Goal: Task Accomplishment & Management: Manage account settings

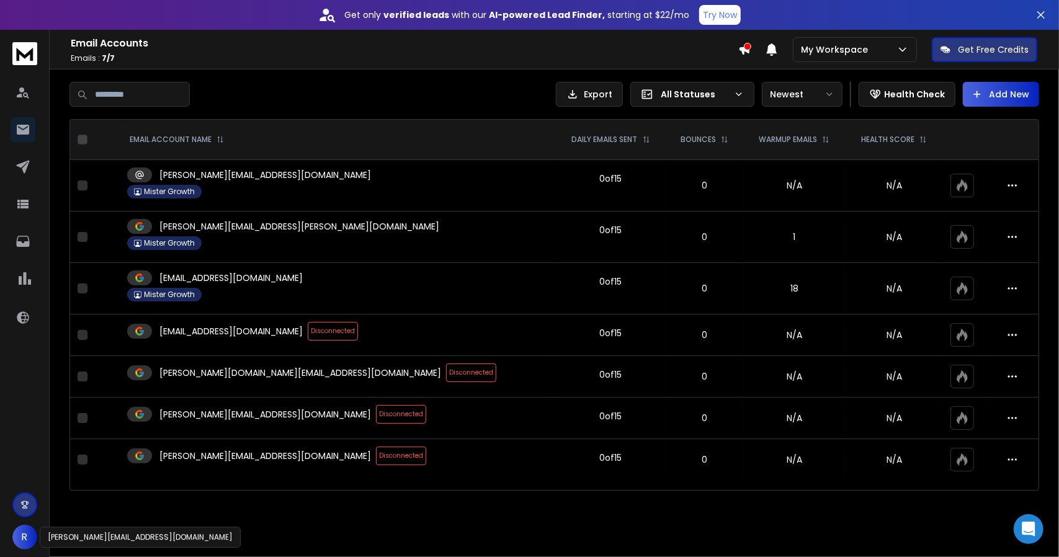
click at [28, 542] on span "R" at bounding box center [24, 537] width 25 height 25
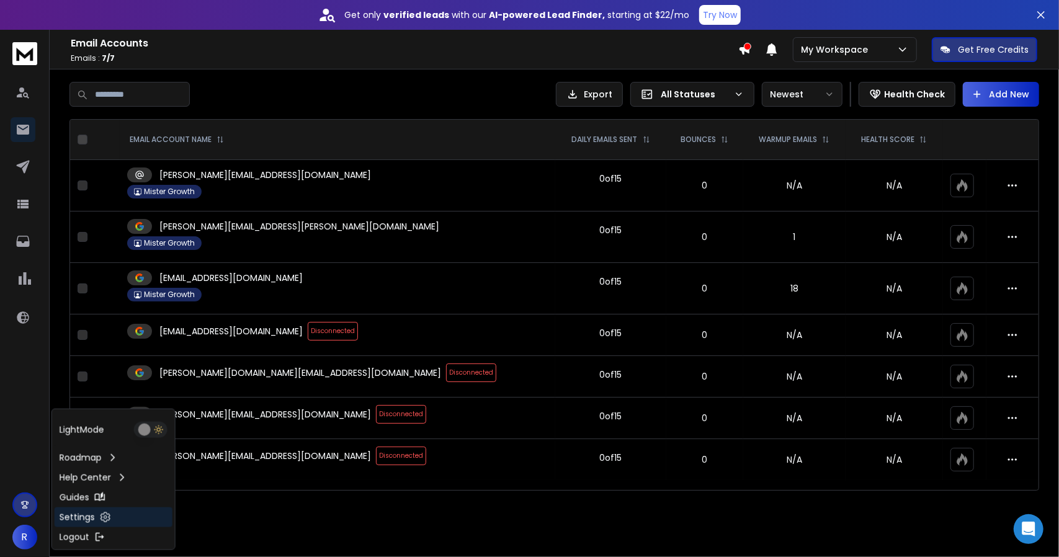
click at [93, 512] on p "Settings" at bounding box center [77, 517] width 35 height 12
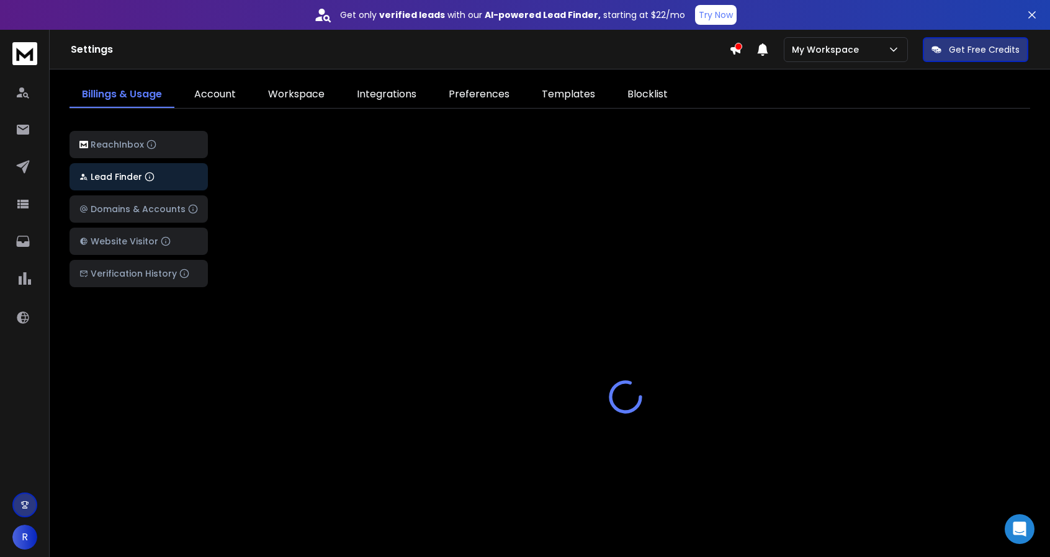
click at [170, 179] on button "Lead Finder" at bounding box center [138, 176] width 138 height 27
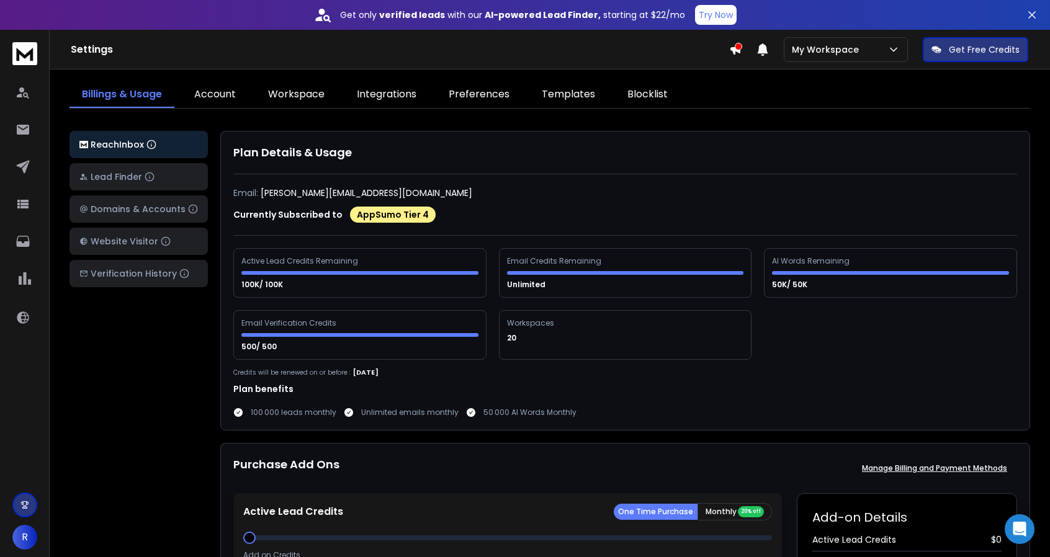
click at [172, 149] on button "ReachInbox" at bounding box center [138, 144] width 138 height 27
click at [228, 101] on link "Account" at bounding box center [215, 95] width 66 height 26
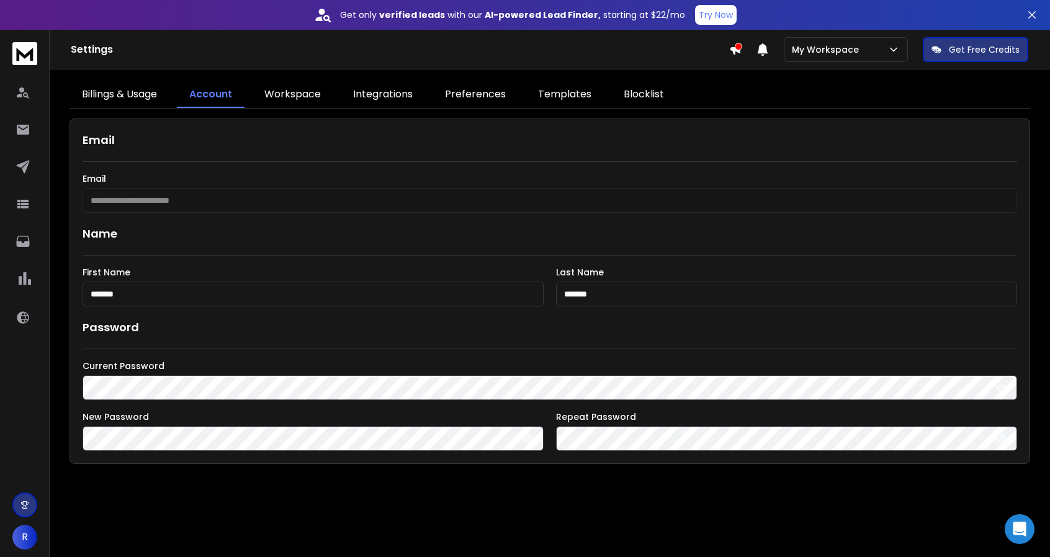
click at [310, 88] on link "Workspace" at bounding box center [292, 95] width 81 height 26
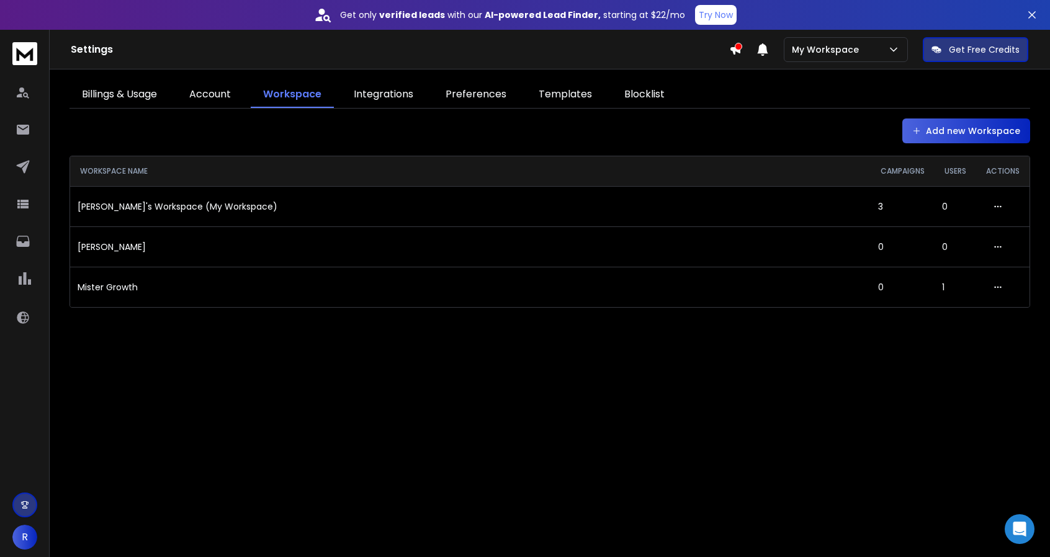
click at [399, 96] on link "Integrations" at bounding box center [383, 95] width 84 height 26
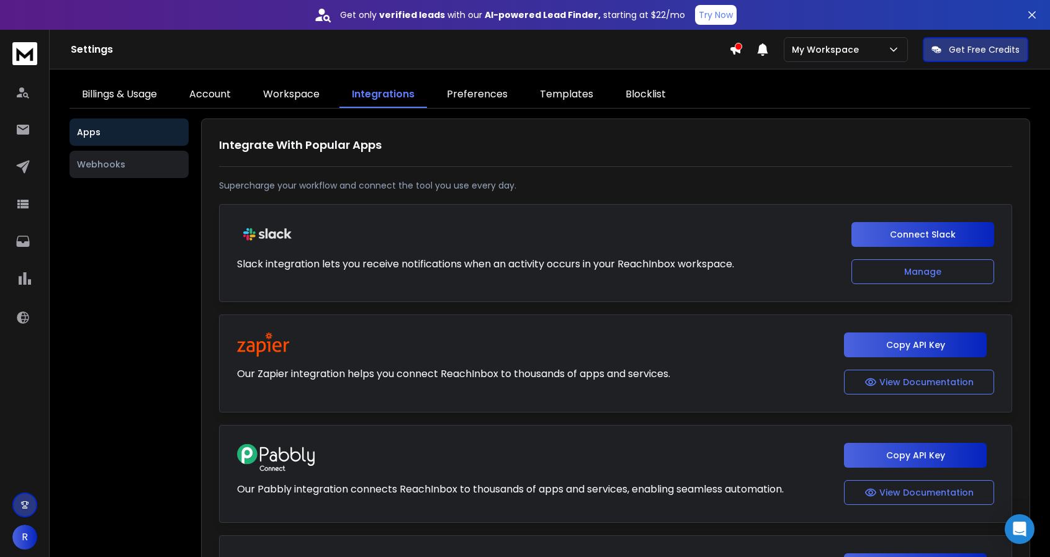
click at [305, 86] on link "Workspace" at bounding box center [291, 95] width 81 height 26
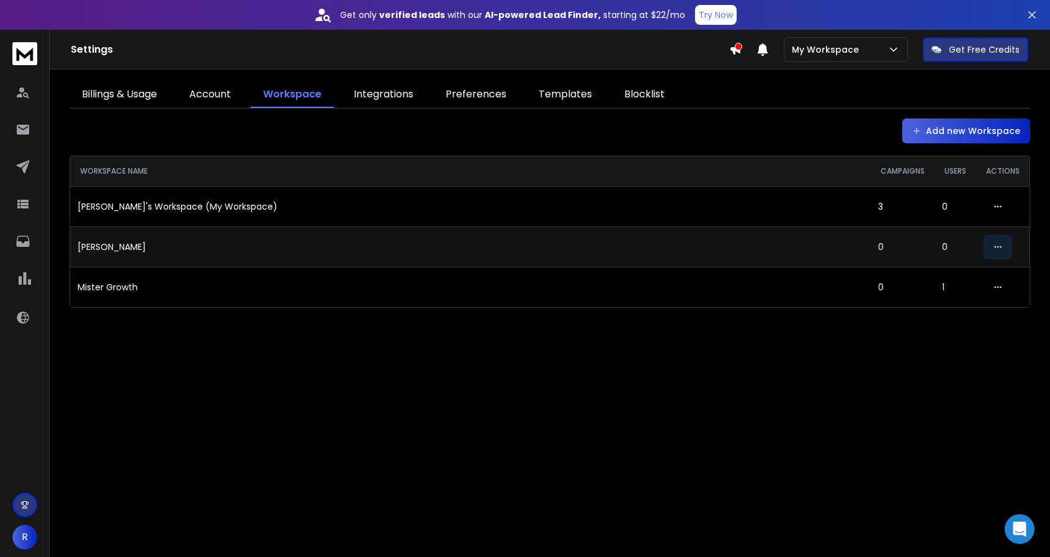
click at [996, 249] on icon "button" at bounding box center [997, 247] width 9 height 9
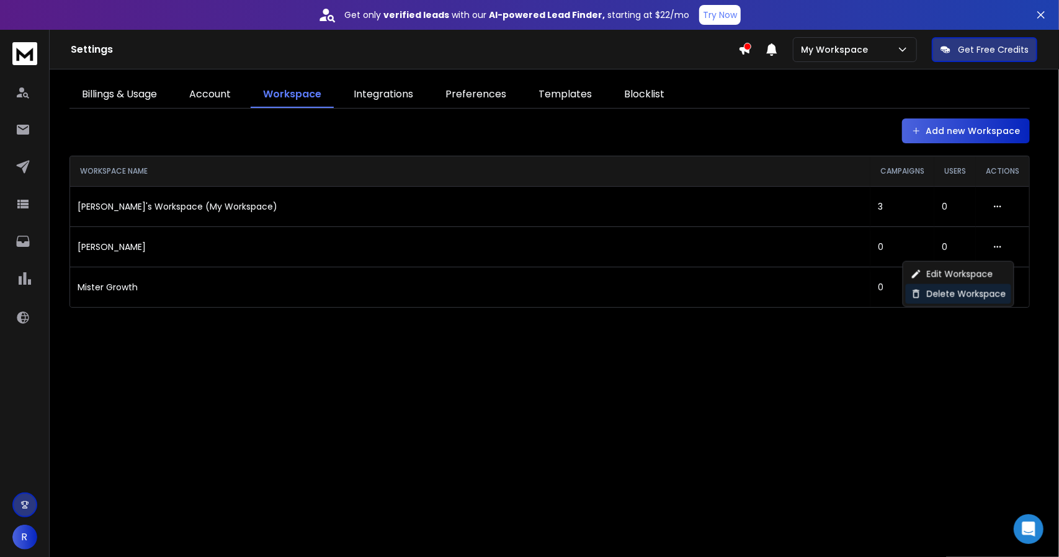
click at [968, 290] on p "Delete Workspace" at bounding box center [966, 294] width 79 height 12
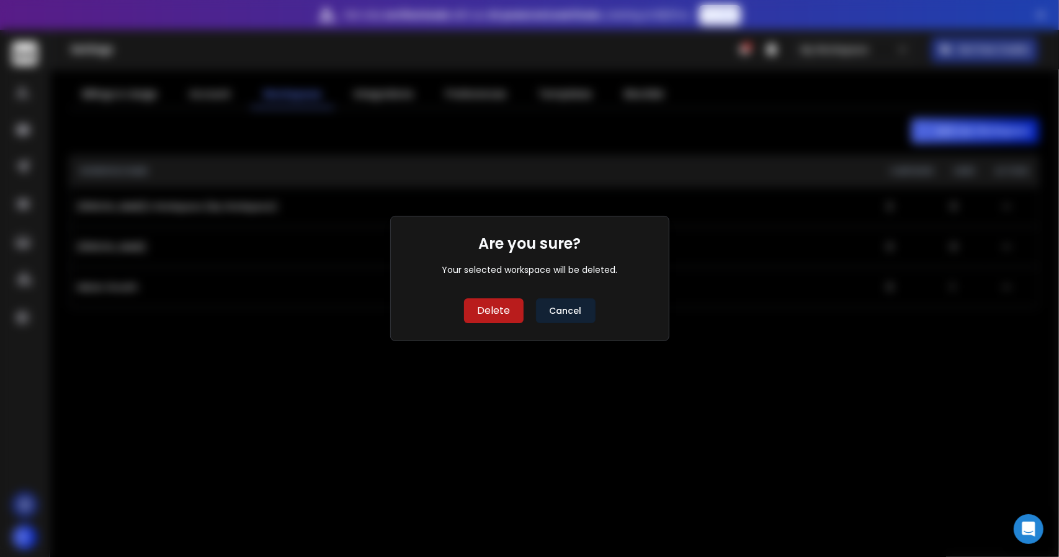
click at [488, 323] on button "Delete" at bounding box center [494, 310] width 60 height 25
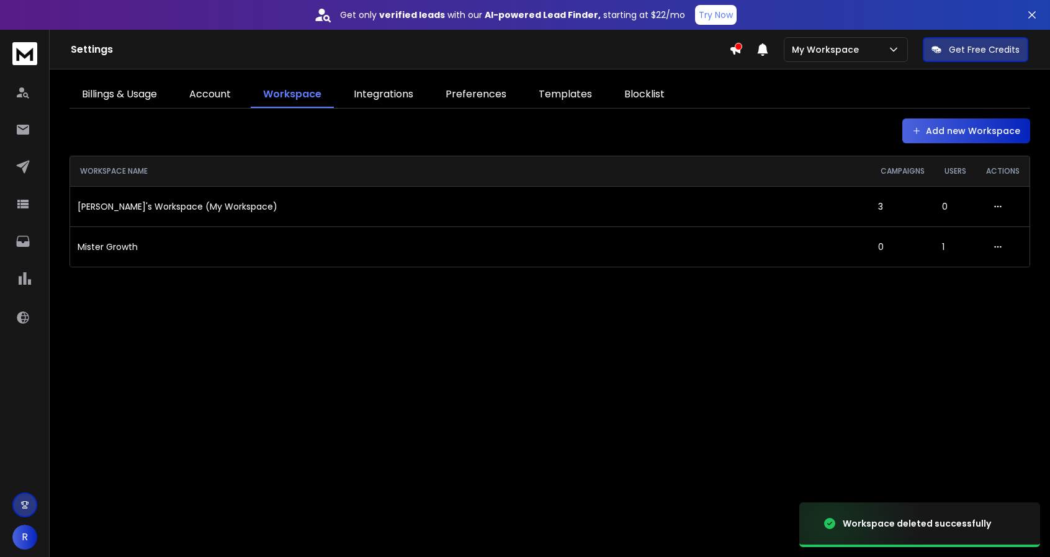
click at [375, 96] on link "Integrations" at bounding box center [383, 95] width 84 height 26
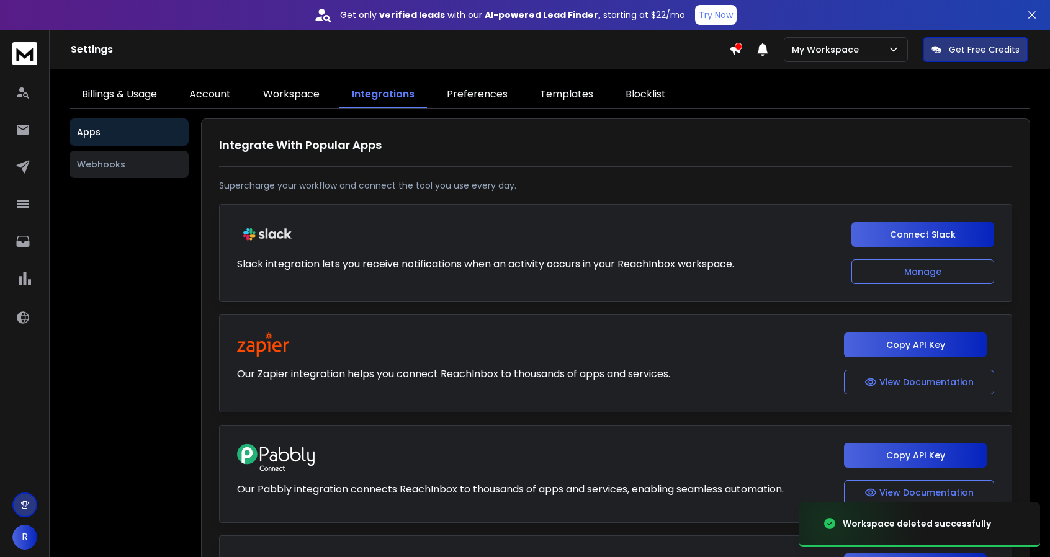
click at [479, 96] on link "Preferences" at bounding box center [477, 95] width 86 height 26
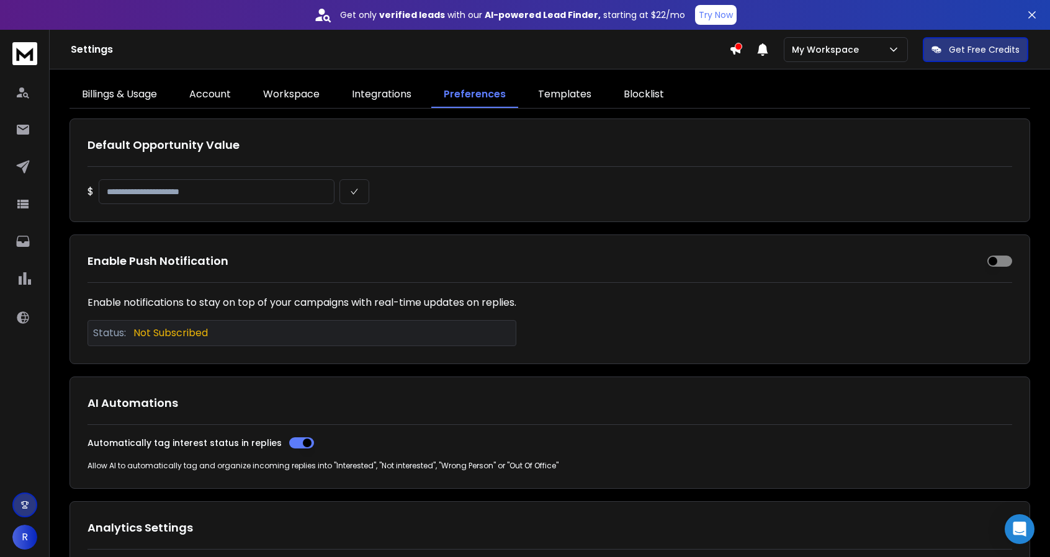
click at [551, 88] on link "Templates" at bounding box center [564, 95] width 78 height 26
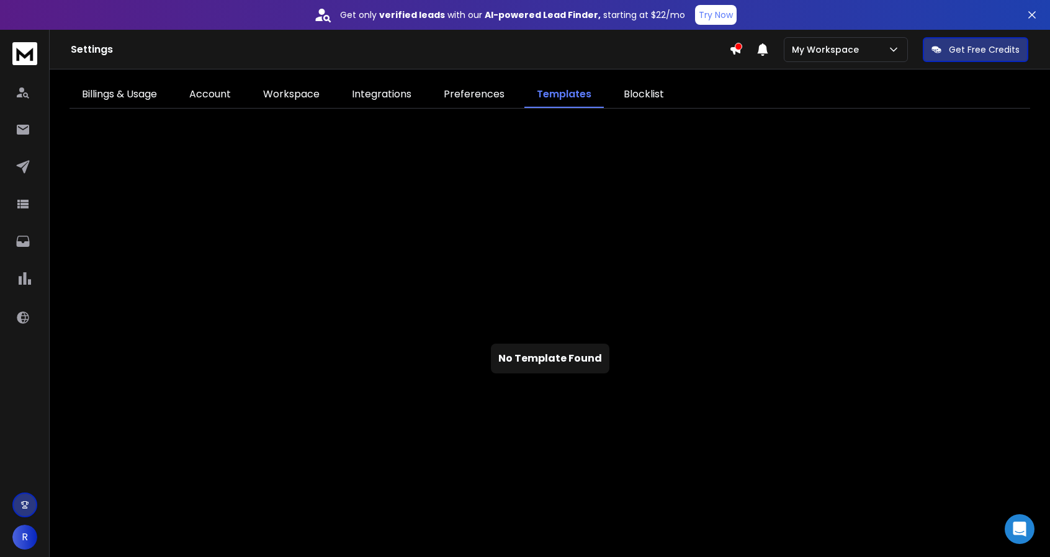
click at [639, 92] on link "Blocklist" at bounding box center [643, 95] width 65 height 26
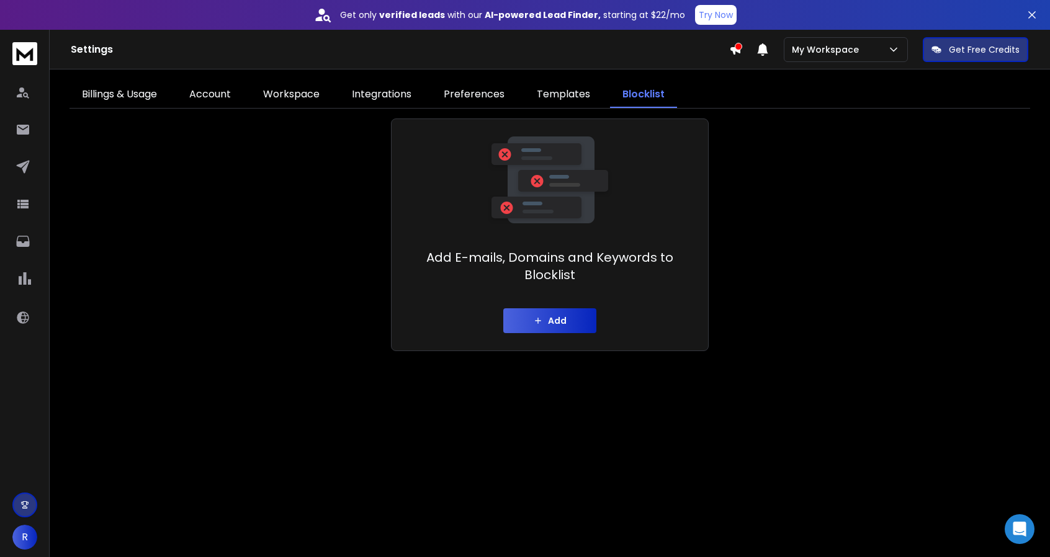
click at [202, 106] on link "Account" at bounding box center [210, 95] width 66 height 26
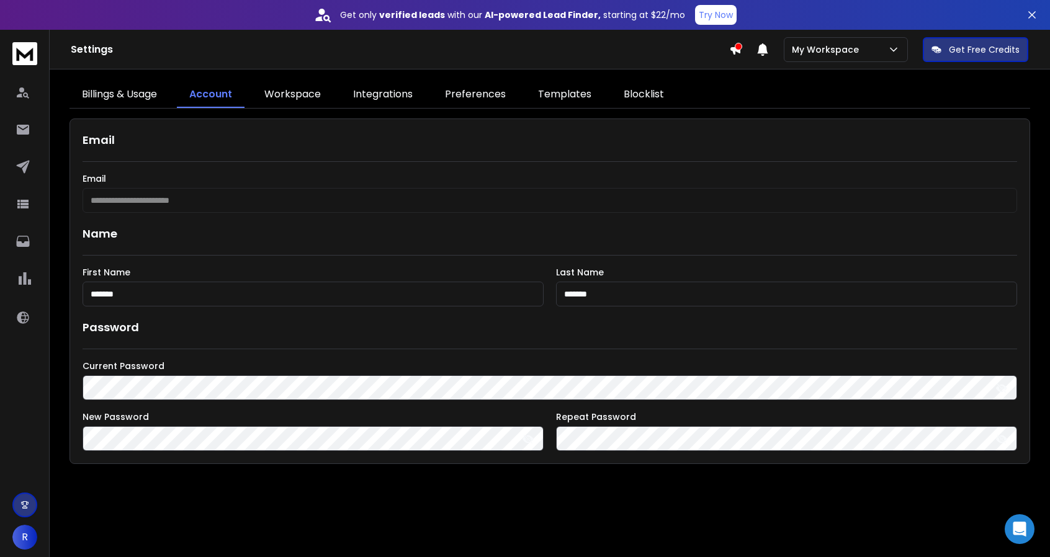
click at [118, 97] on link "Billings & Usage" at bounding box center [119, 95] width 100 height 26
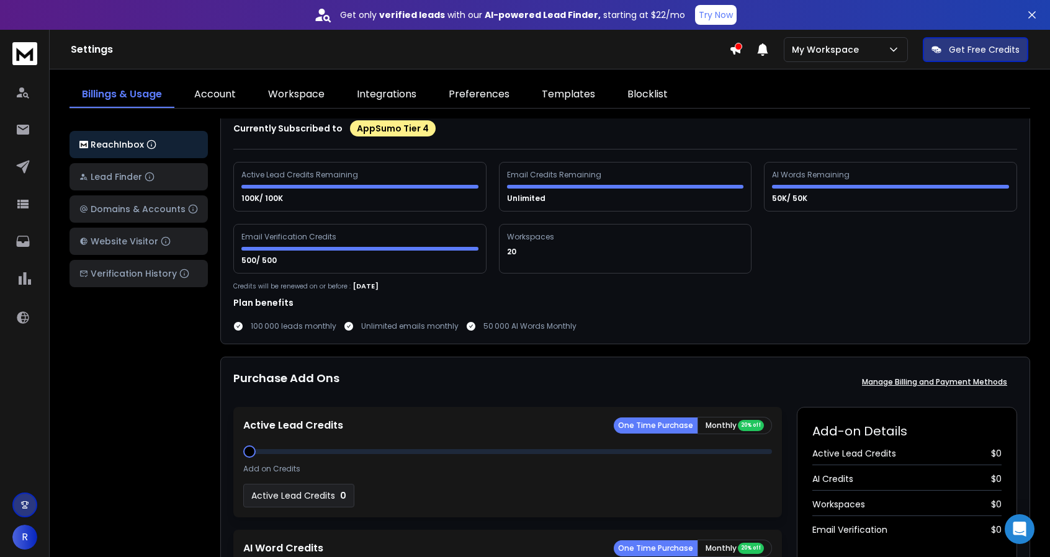
scroll to position [106, 0]
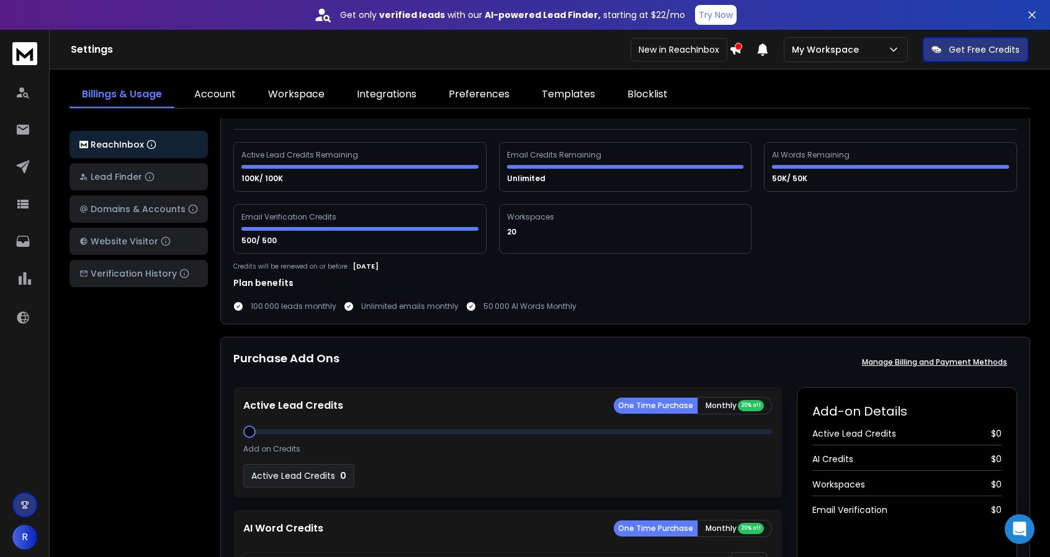
click at [733, 50] on icon at bounding box center [735, 50] width 10 height 10
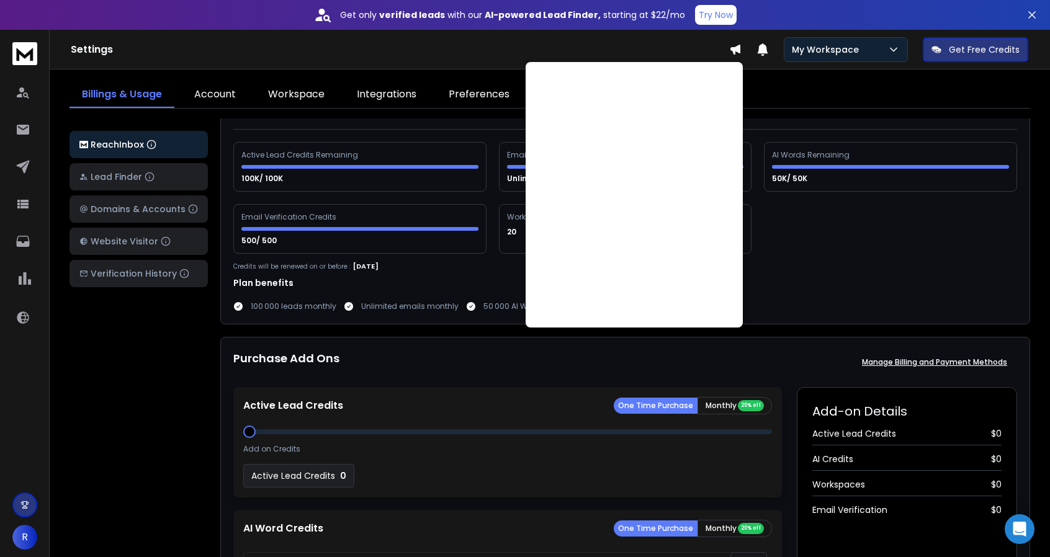
click at [883, 45] on div "My Workspace" at bounding box center [846, 49] width 108 height 12
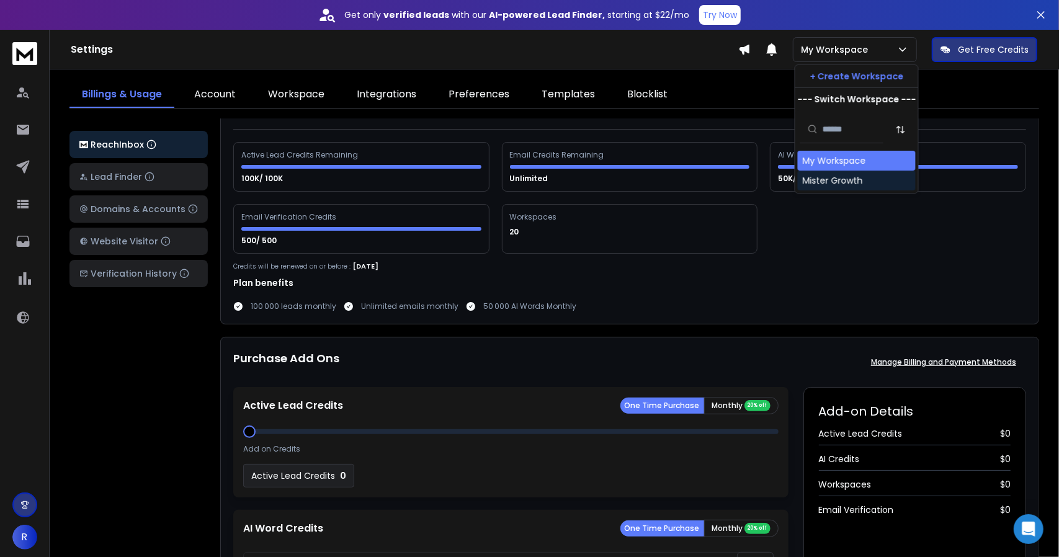
click at [839, 179] on div "Mister Growth" at bounding box center [833, 180] width 60 height 12
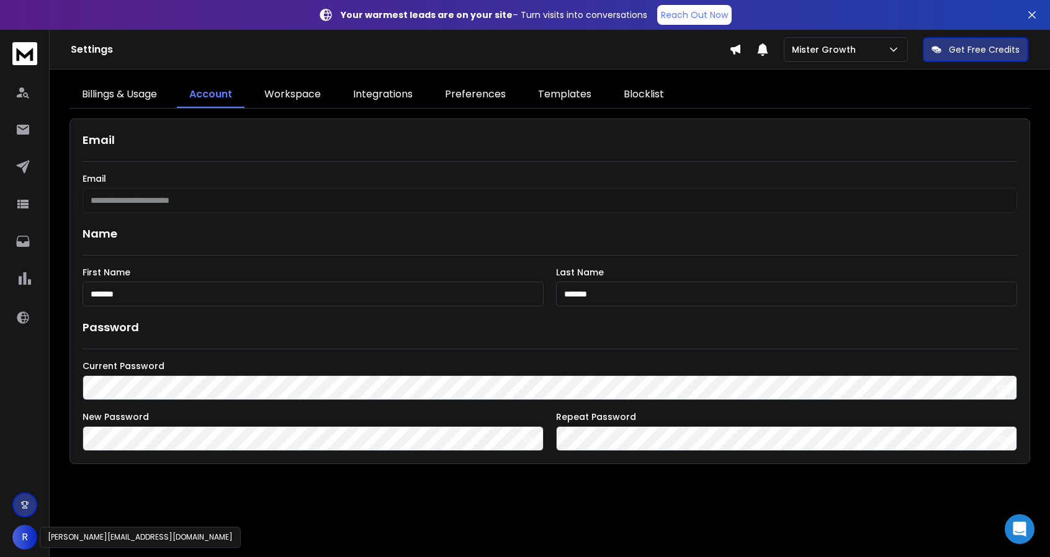
click at [18, 535] on span "R" at bounding box center [24, 537] width 25 height 25
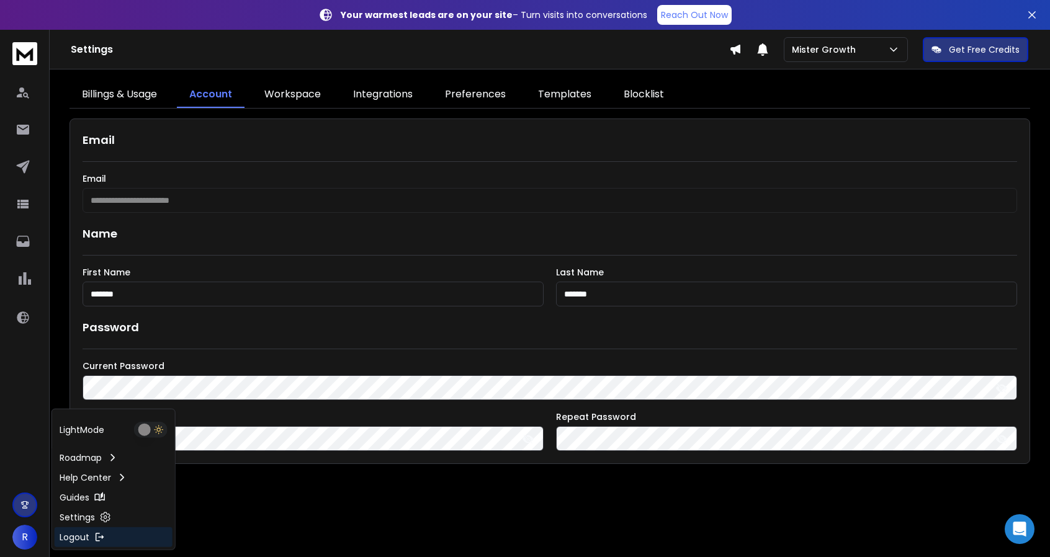
click at [72, 534] on p "Logout" at bounding box center [75, 537] width 30 height 12
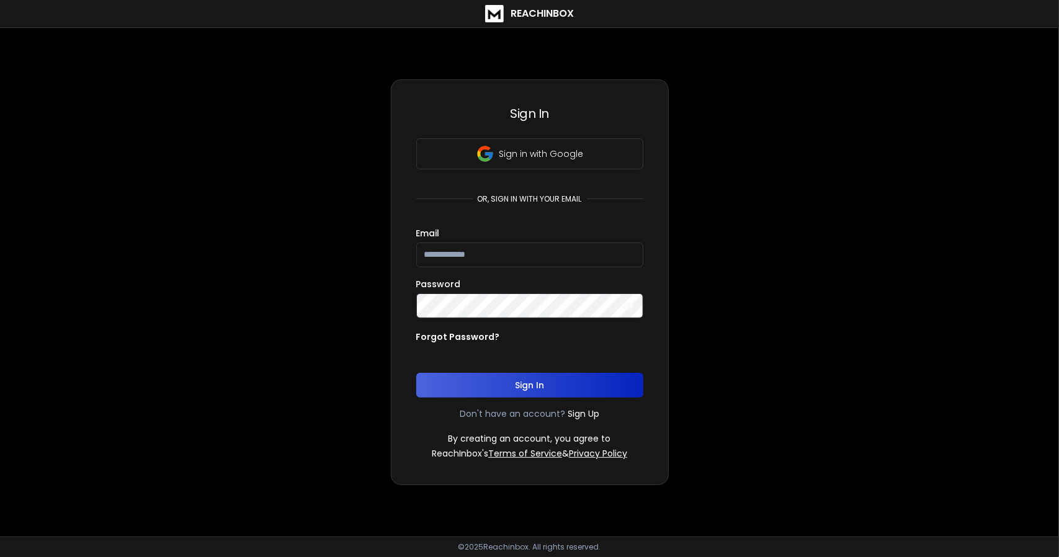
type input "**********"
click at [320, 292] on div "**********" at bounding box center [529, 282] width 1059 height 459
